Goal: Check status

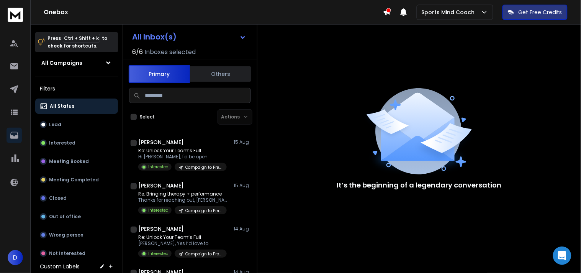
click at [58, 112] on button "All Status" at bounding box center [76, 106] width 83 height 15
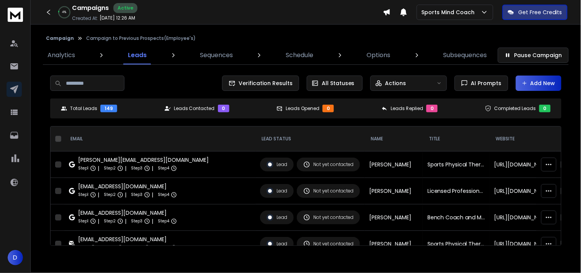
drag, startPoint x: 0, startPoint y: 0, endPoint x: 340, endPoint y: 21, distance: 340.2
click at [340, 21] on div "4 % Campaigns Active Created At: Aug 09, 2025, 12:26 AM Sports Mind Coach Get F…" at bounding box center [290, 12] width 581 height 25
